Goal: Task Accomplishment & Management: Manage account settings

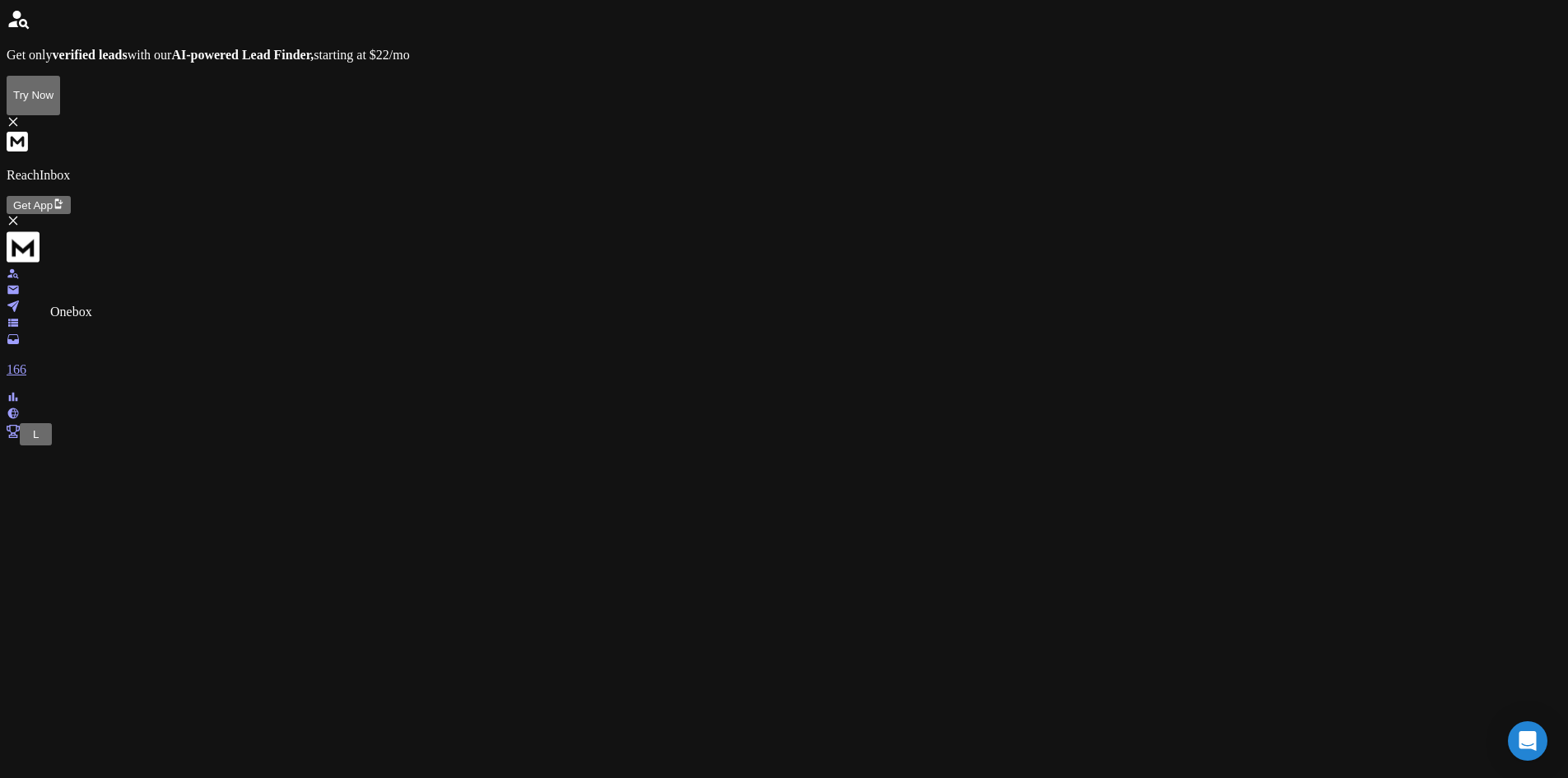
click at [20, 333] on icon at bounding box center [13, 339] width 13 height 13
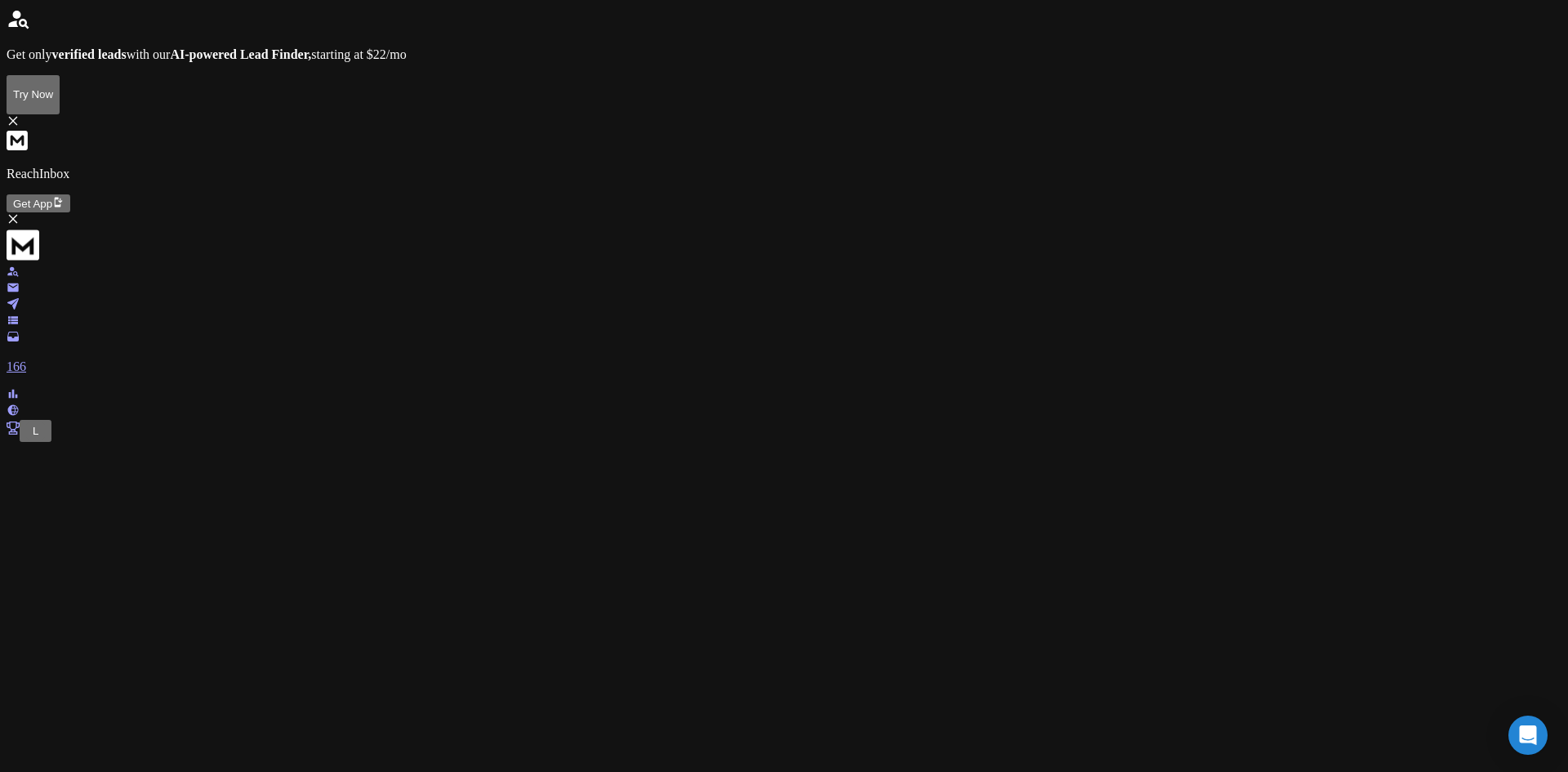
scroll to position [163, 0]
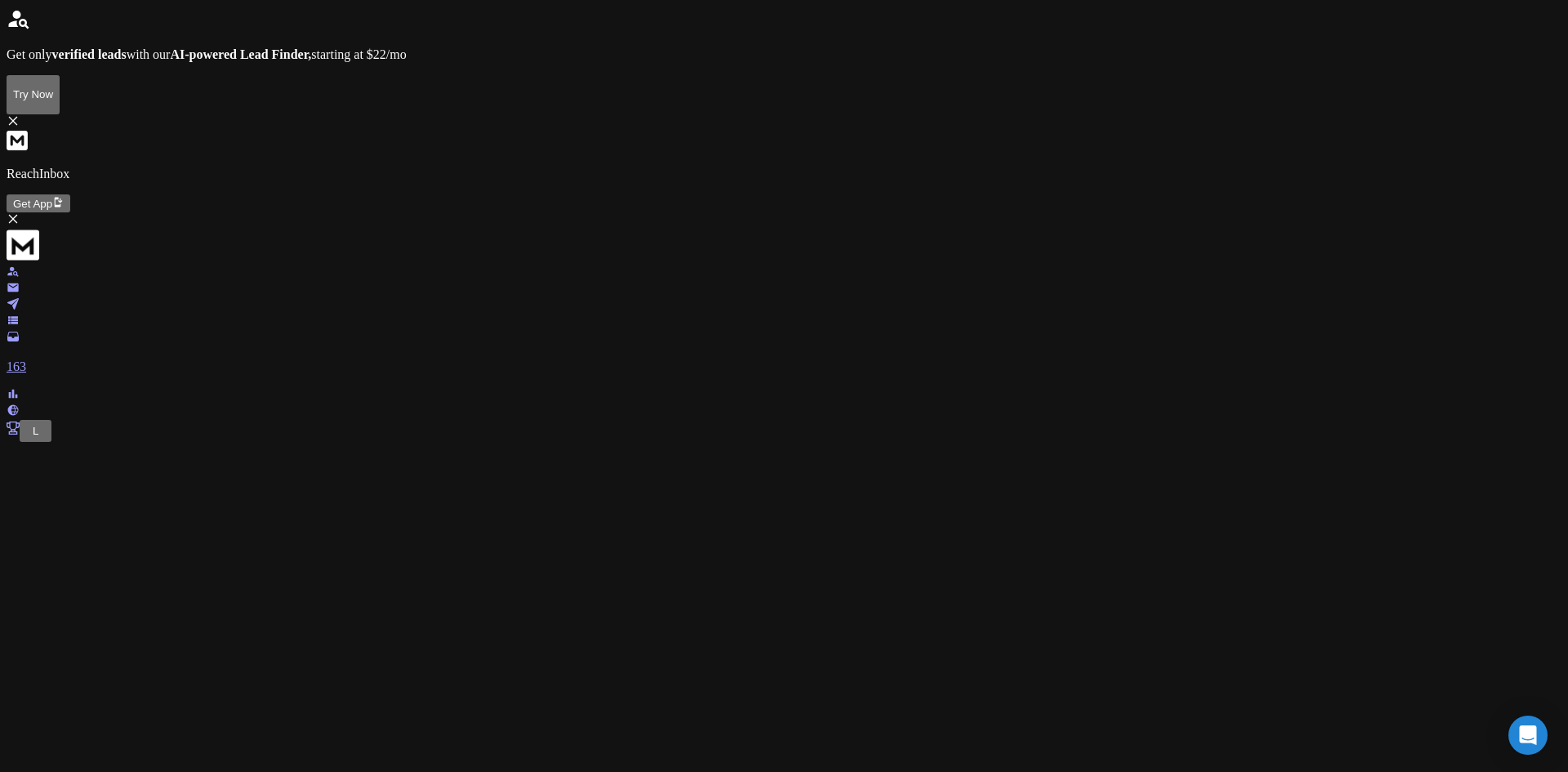
scroll to position [816, 0]
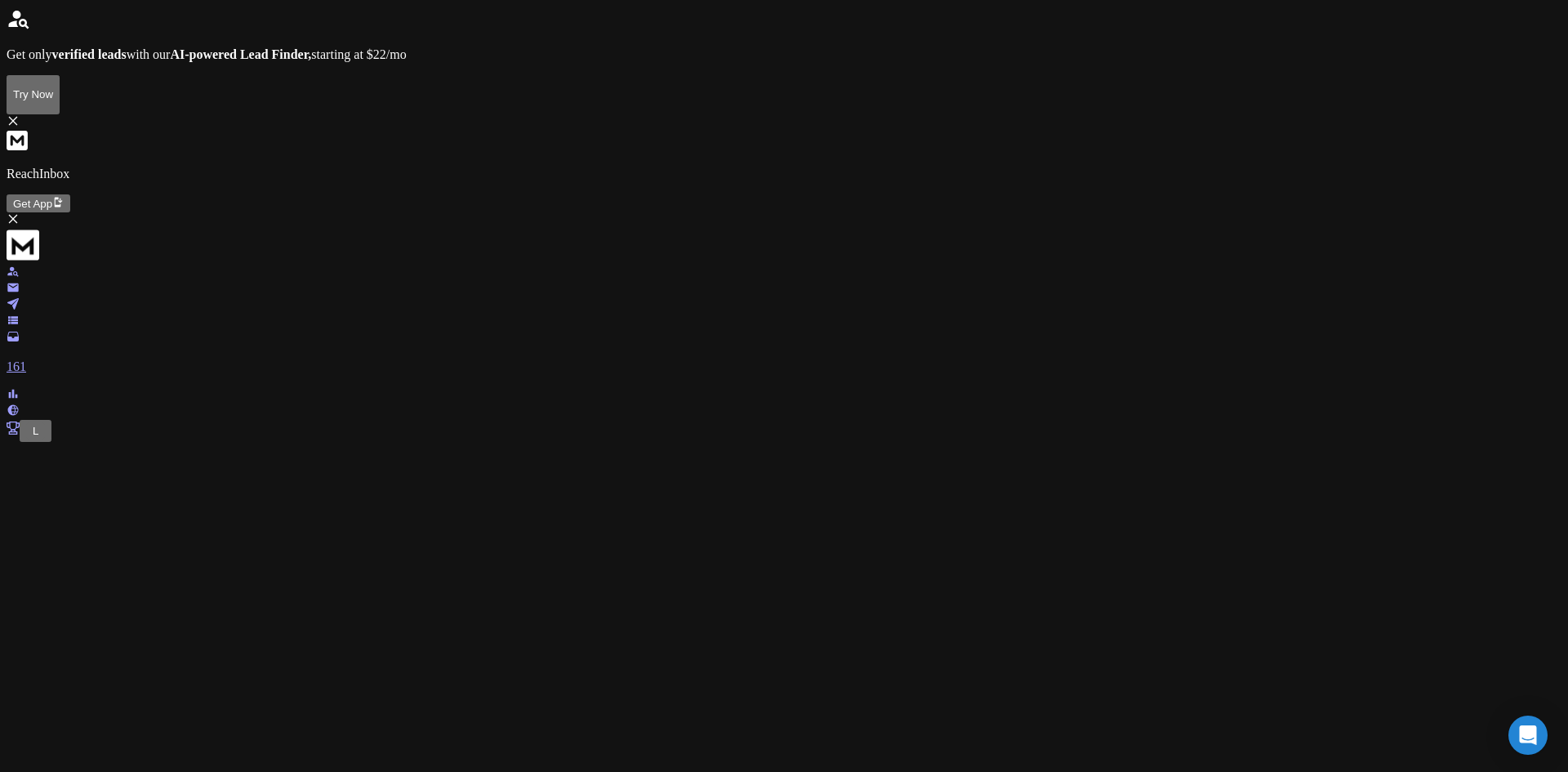
scroll to position [1225, 0]
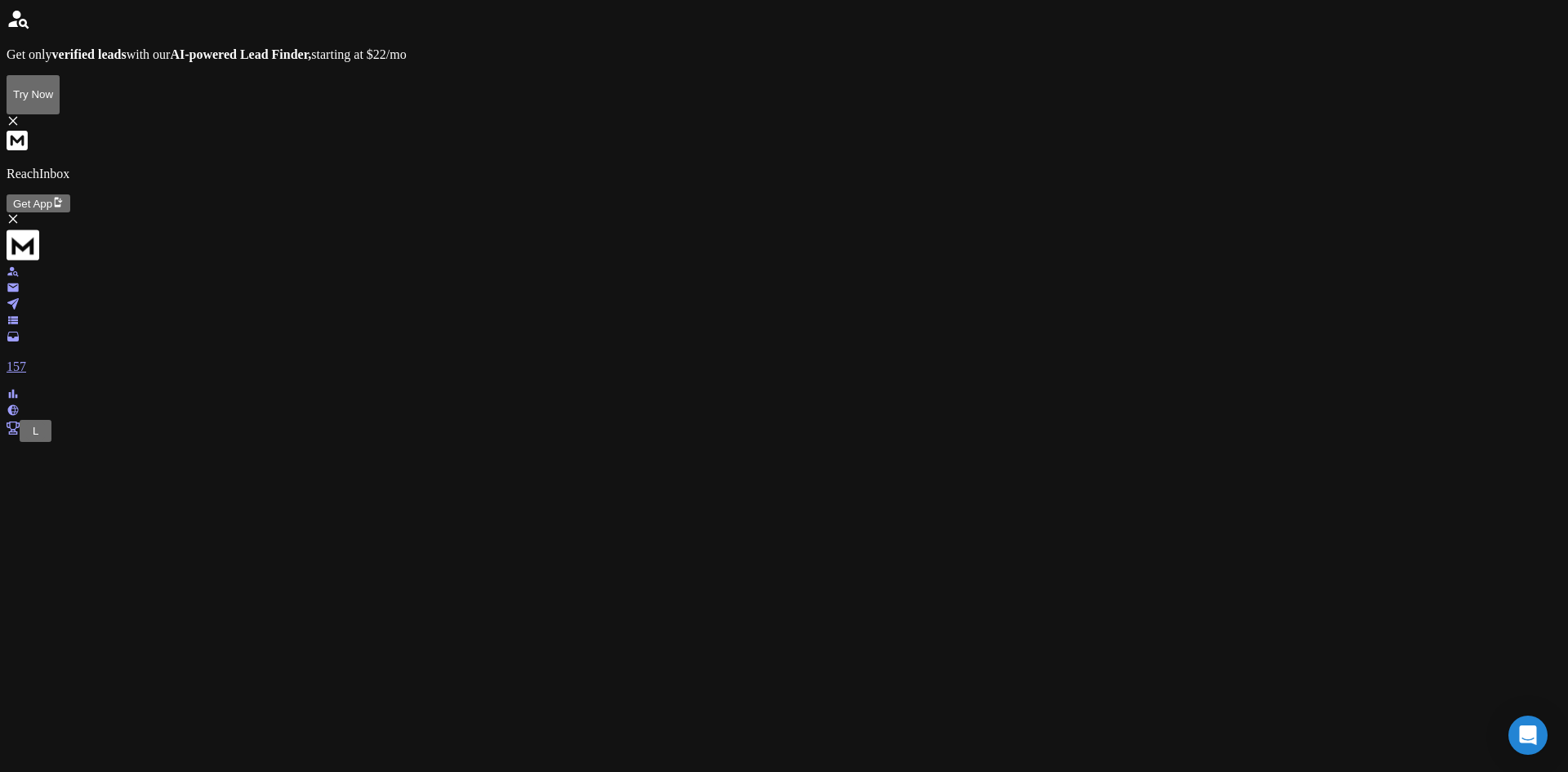
scroll to position [572, 0]
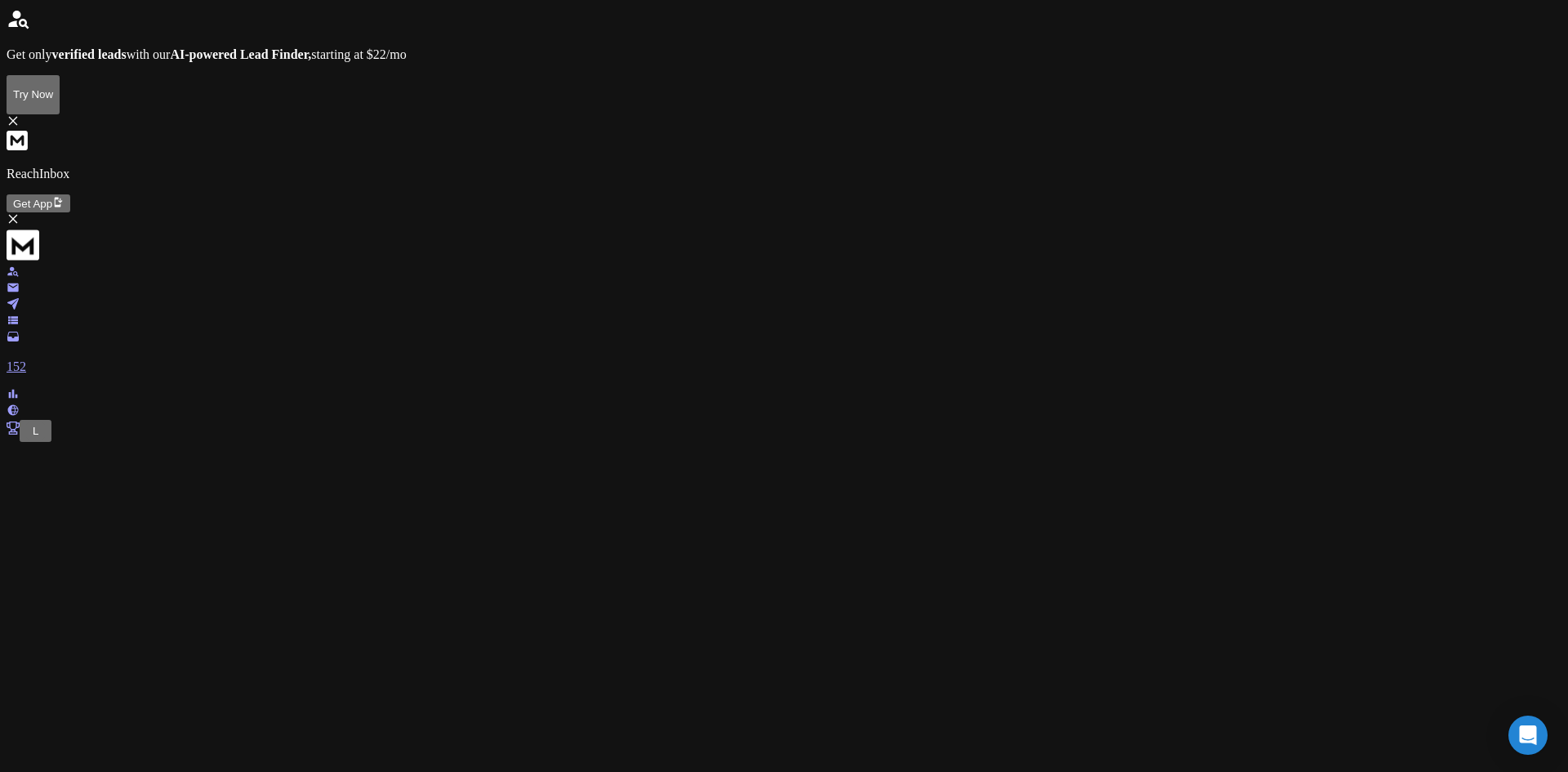
scroll to position [1388, 0]
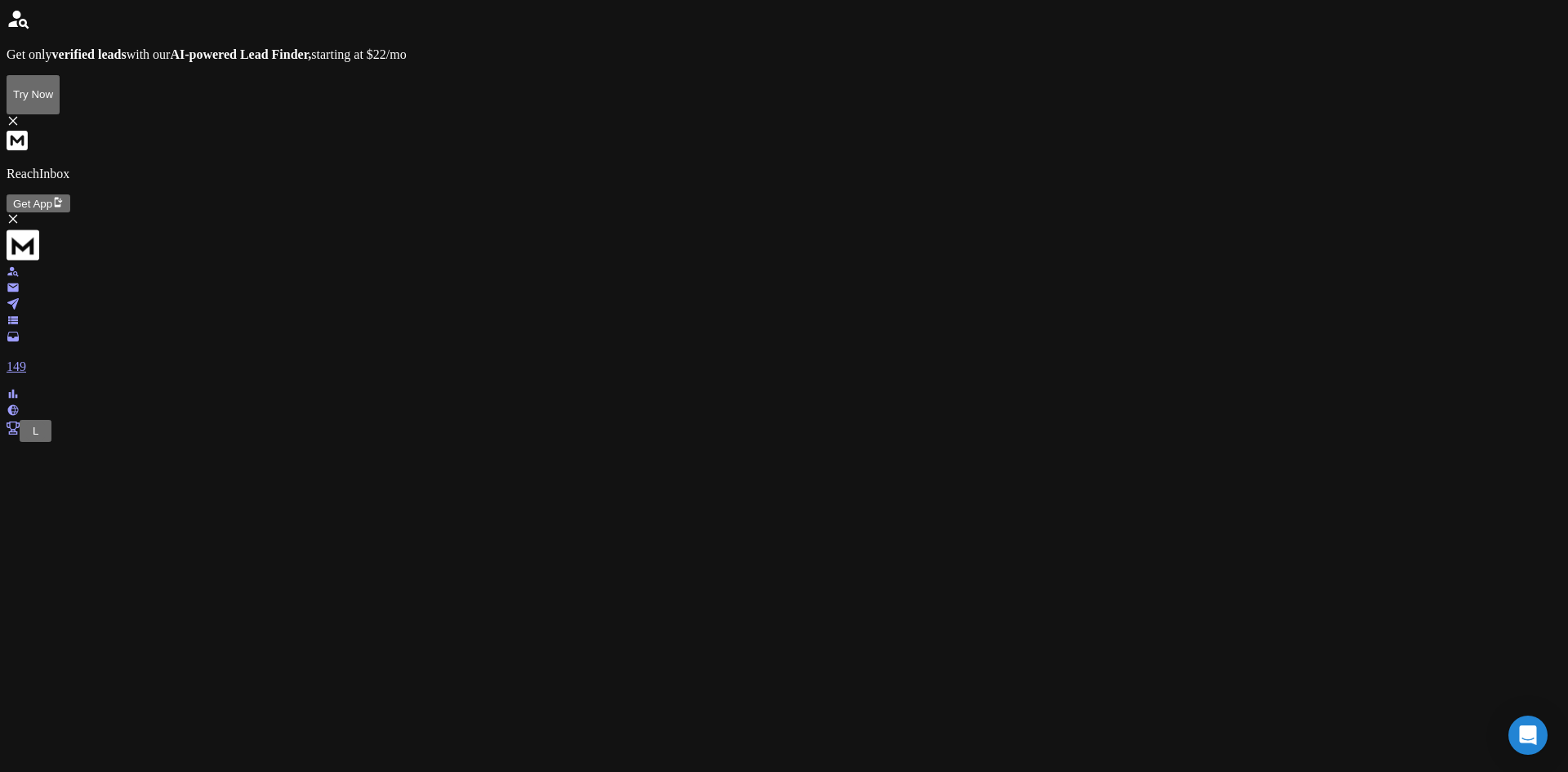
scroll to position [1633, 0]
